Goal: Task Accomplishment & Management: Use online tool/utility

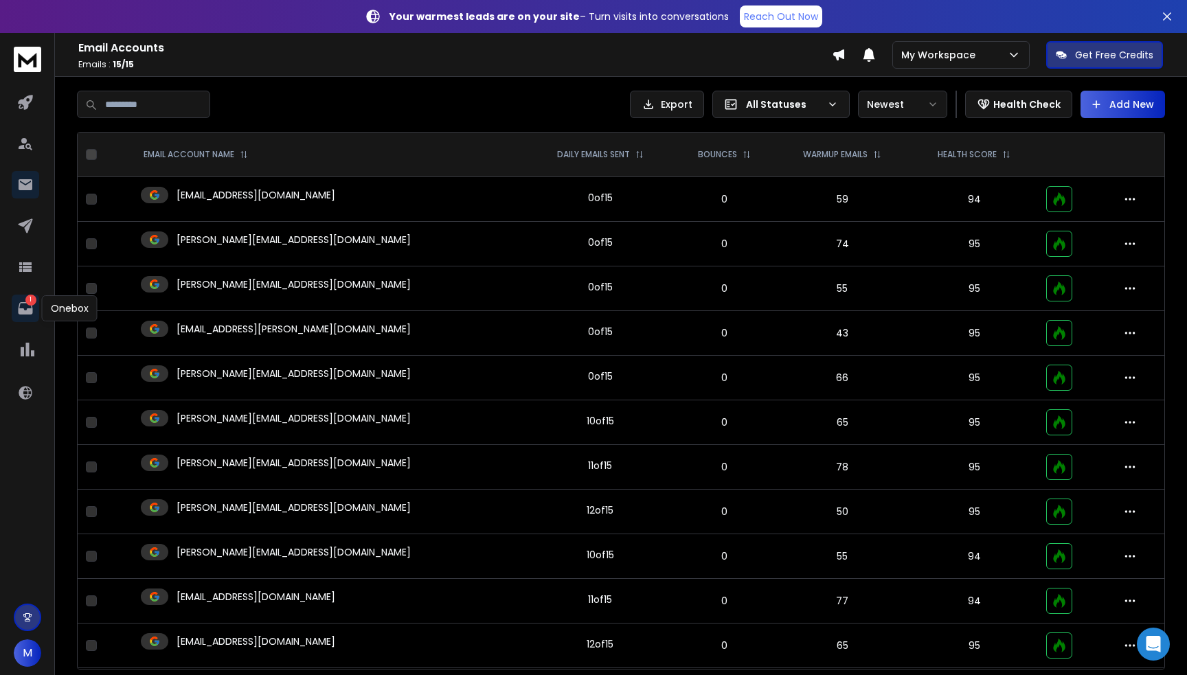
click at [27, 307] on icon at bounding box center [25, 308] width 16 height 16
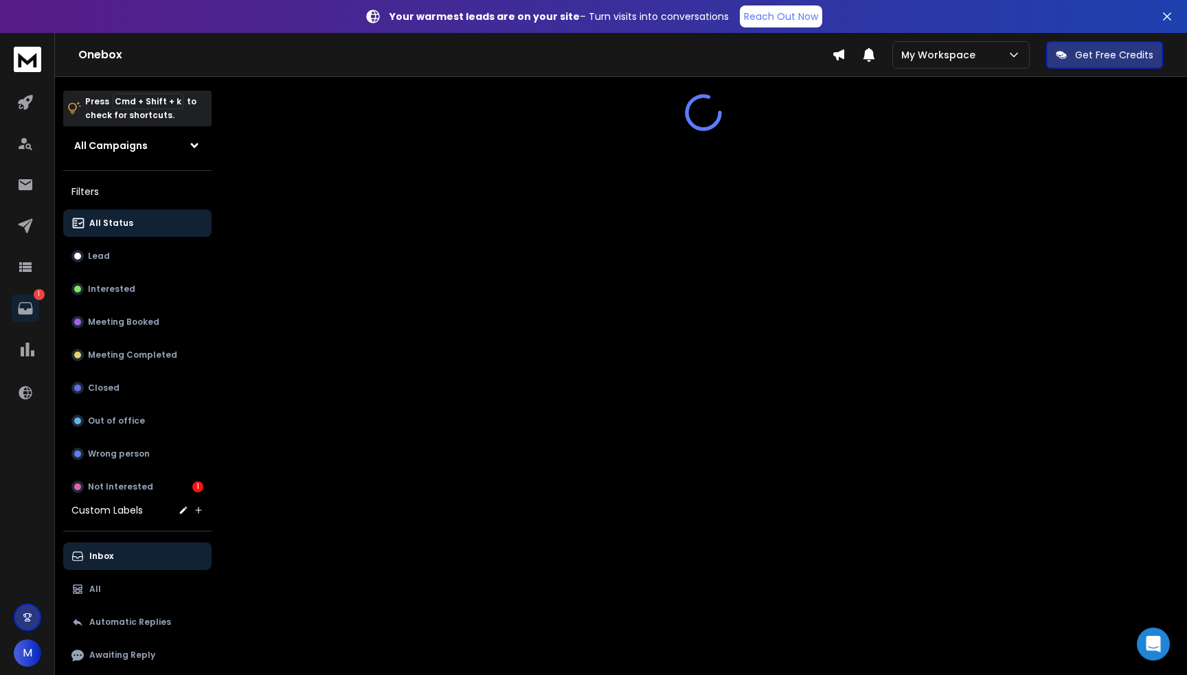
click at [163, 490] on div "All Status Lead Interested Meeting Booked Meeting Completed Closed Out of offic…" at bounding box center [137, 355] width 148 height 291
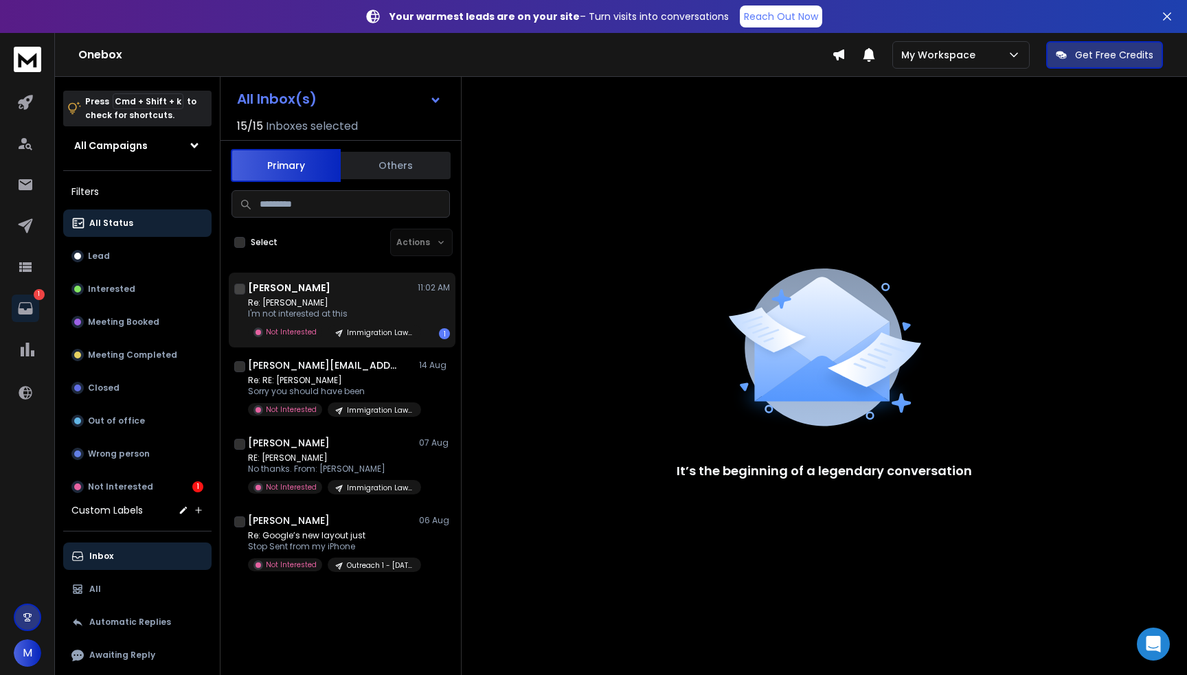
click at [363, 311] on p "I'm not interested at this" at bounding box center [330, 314] width 165 height 11
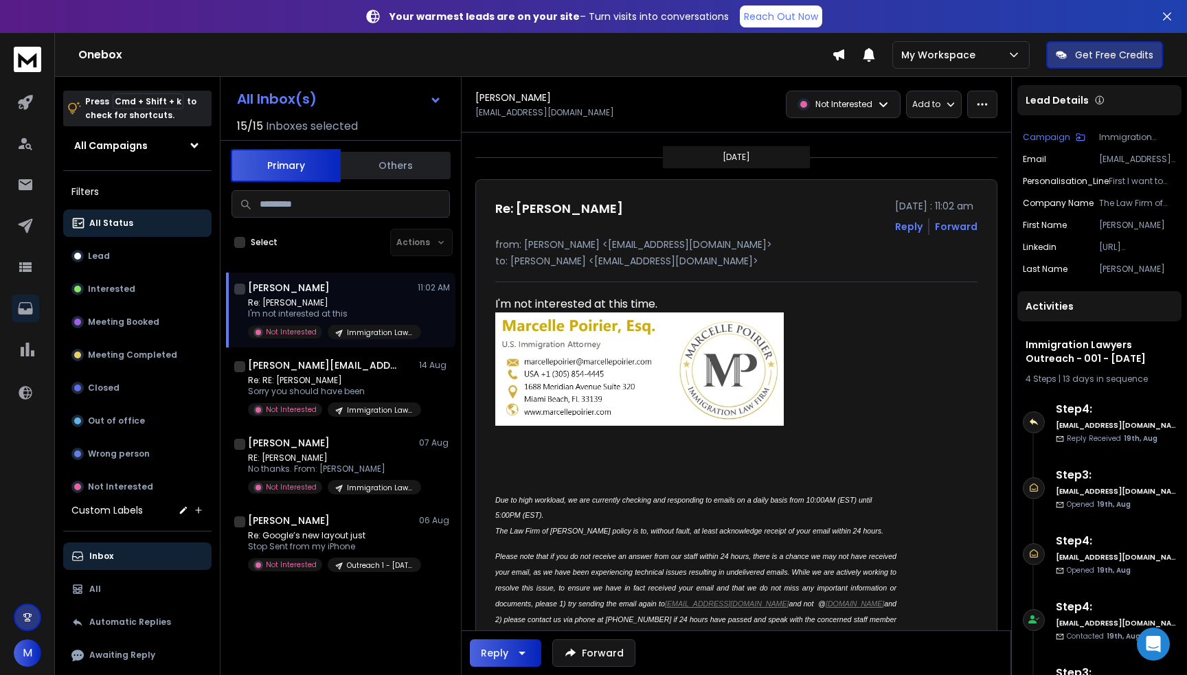
click at [699, 59] on h1 "Onebox" at bounding box center [455, 55] width 754 height 16
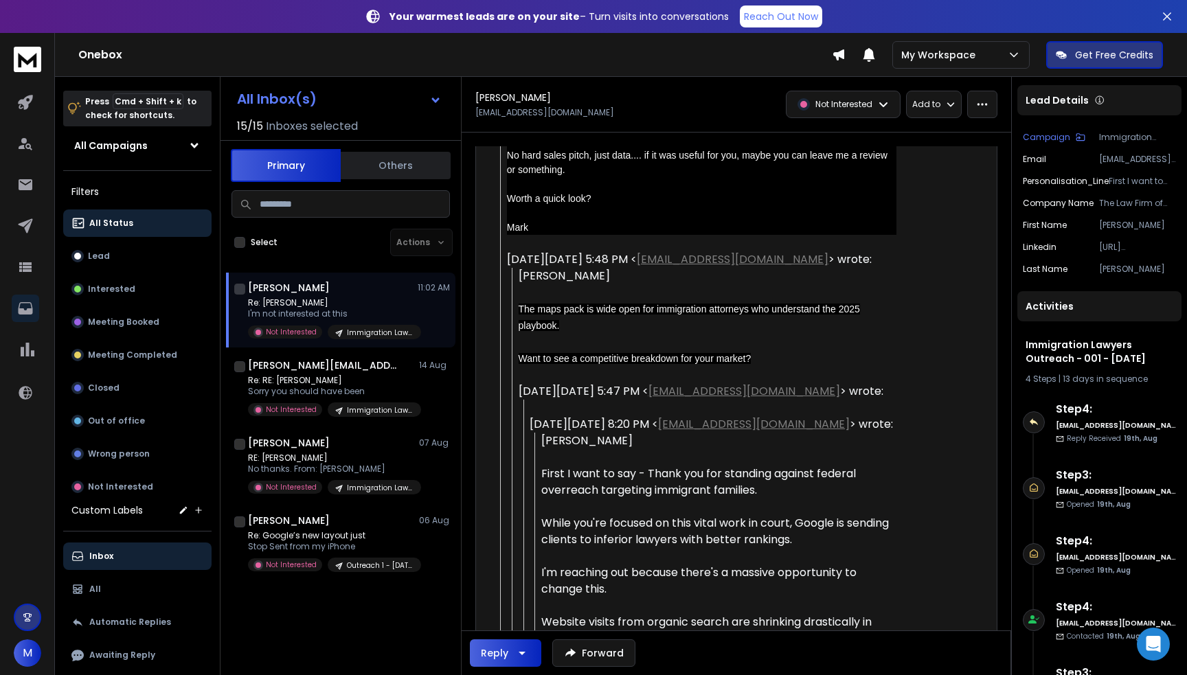
scroll to position [726, 0]
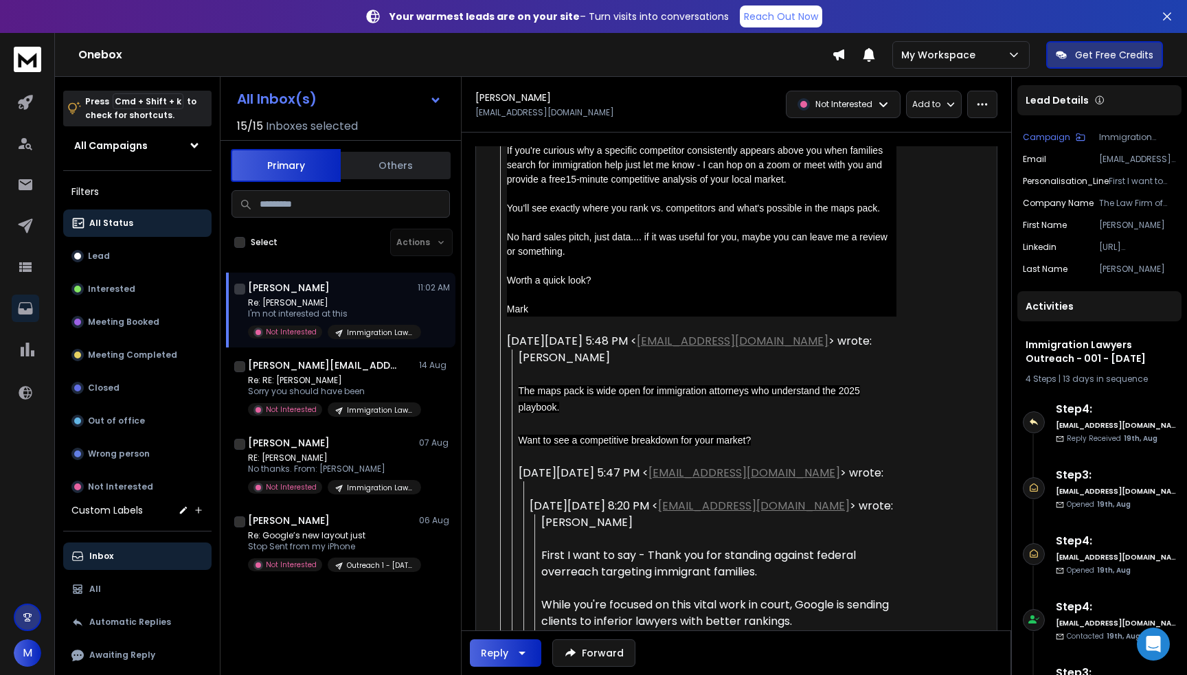
click at [386, 295] on div "[PERSON_NAME] 11:02 AM Re: [PERSON_NAME]'m not interested at this Not Intereste…" at bounding box center [349, 310] width 202 height 58
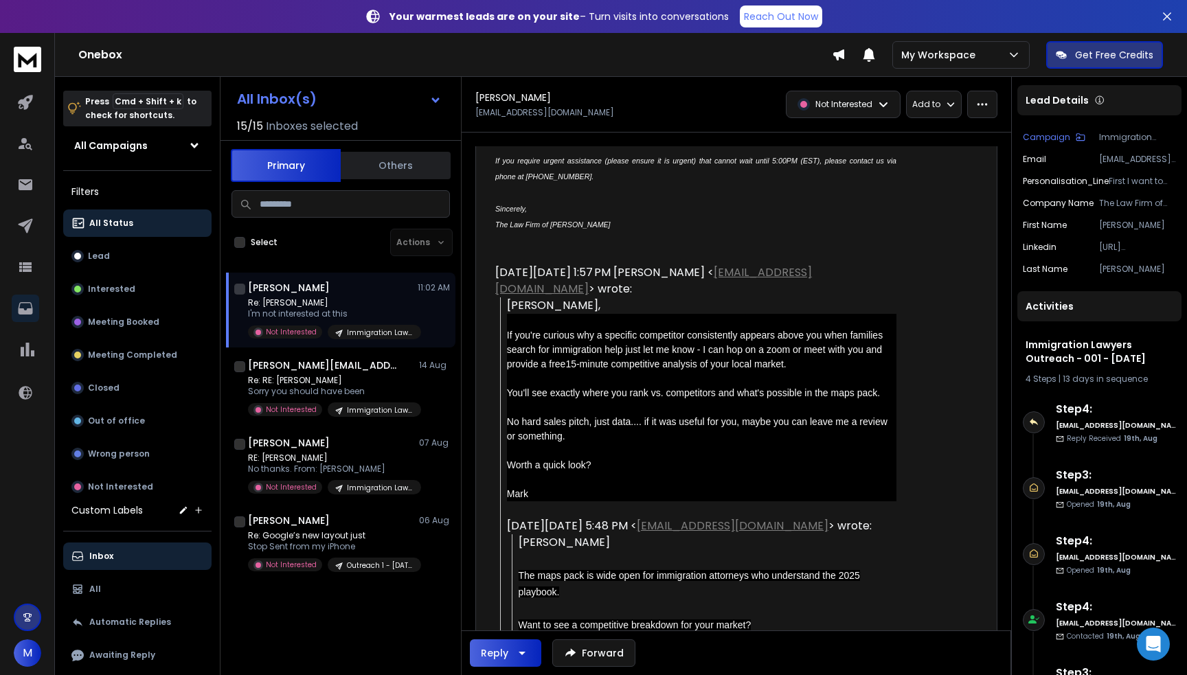
scroll to position [0, 0]
